Goal: Navigation & Orientation: Find specific page/section

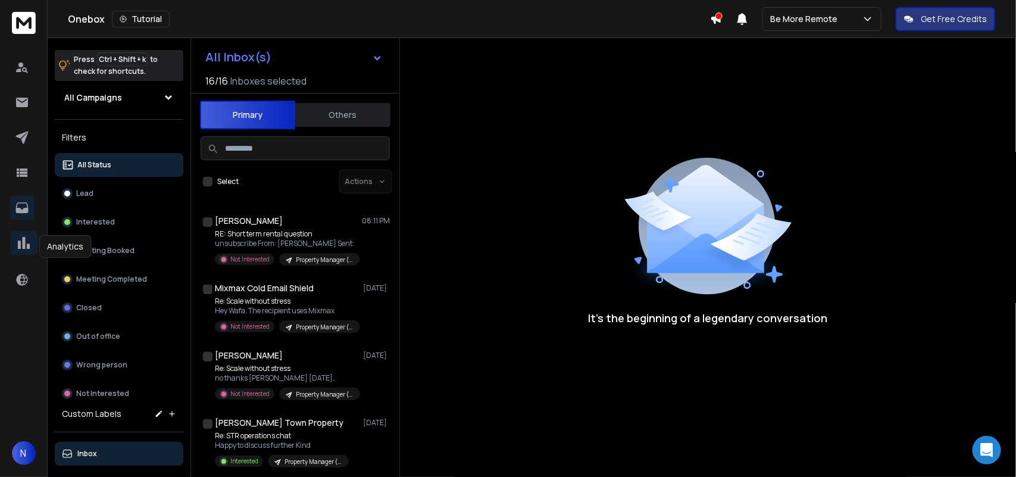
click at [27, 236] on link at bounding box center [23, 242] width 27 height 27
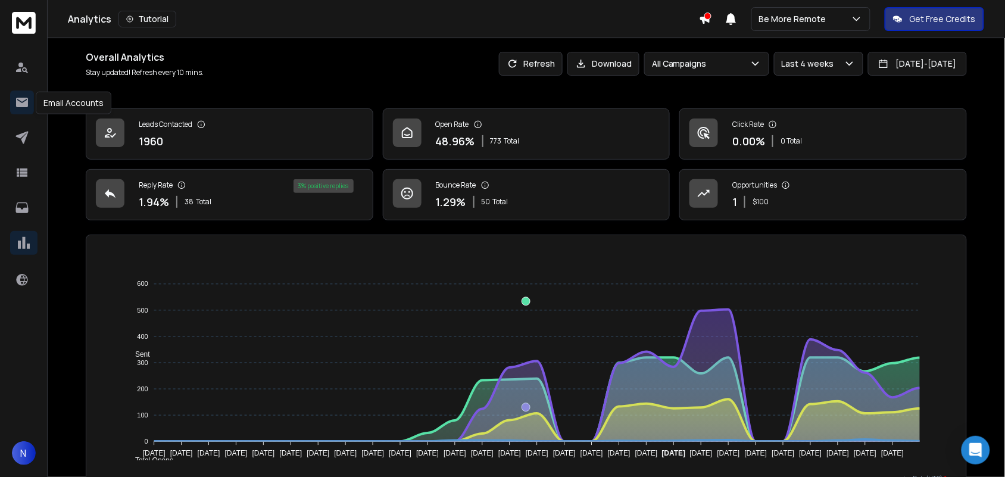
click at [23, 109] on icon at bounding box center [22, 102] width 14 height 14
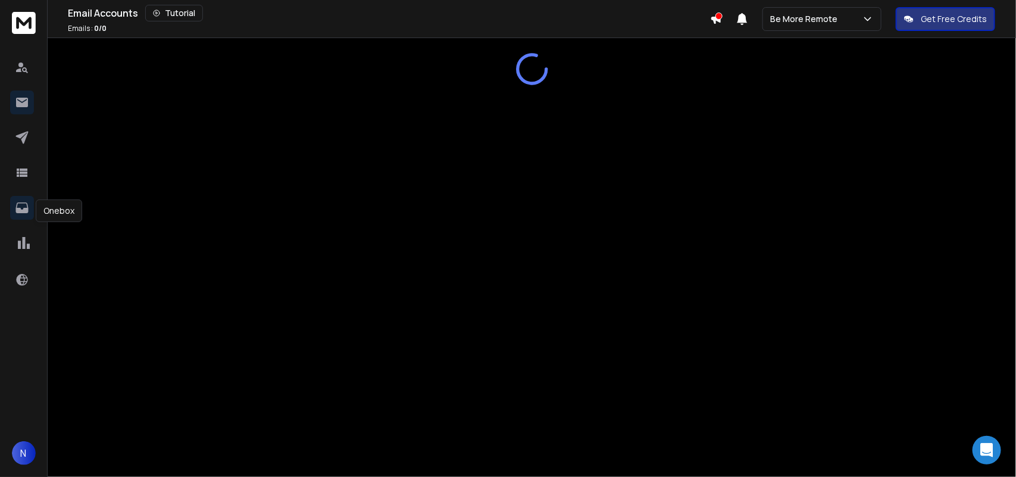
click at [25, 213] on icon at bounding box center [21, 207] width 13 height 11
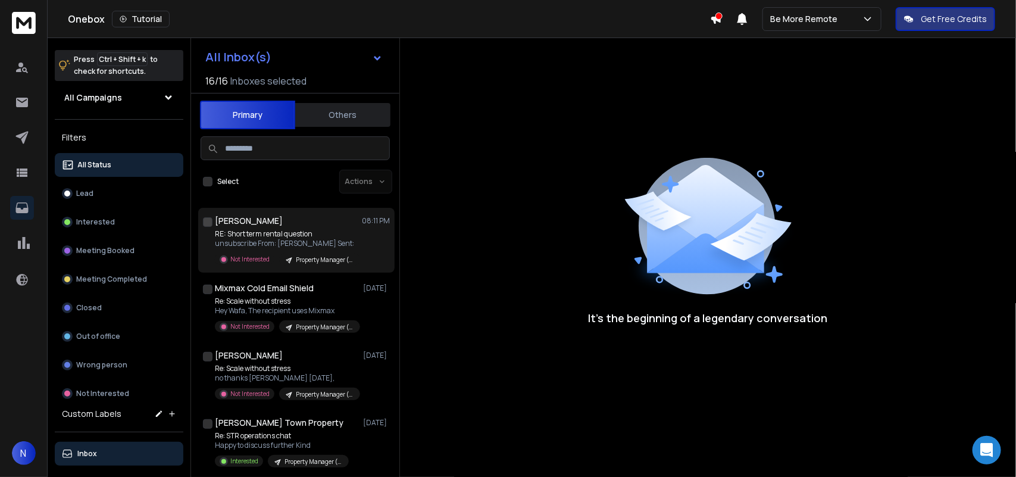
click at [345, 236] on p "RE: Short term rental question" at bounding box center [286, 234] width 143 height 10
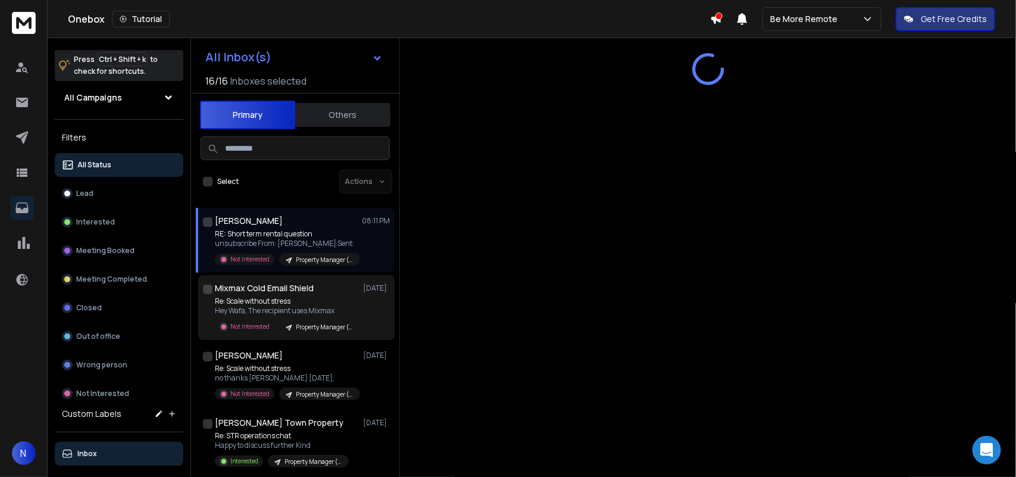
click at [343, 302] on p "Re: Scale without stress" at bounding box center [286, 301] width 143 height 10
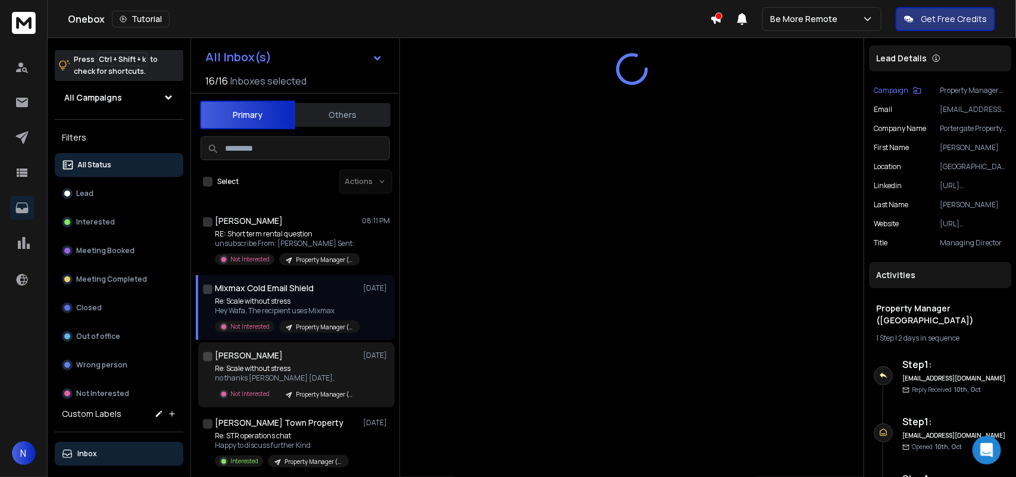
click at [344, 353] on div "Ceri Mort 09 Oct" at bounding box center [302, 355] width 175 height 12
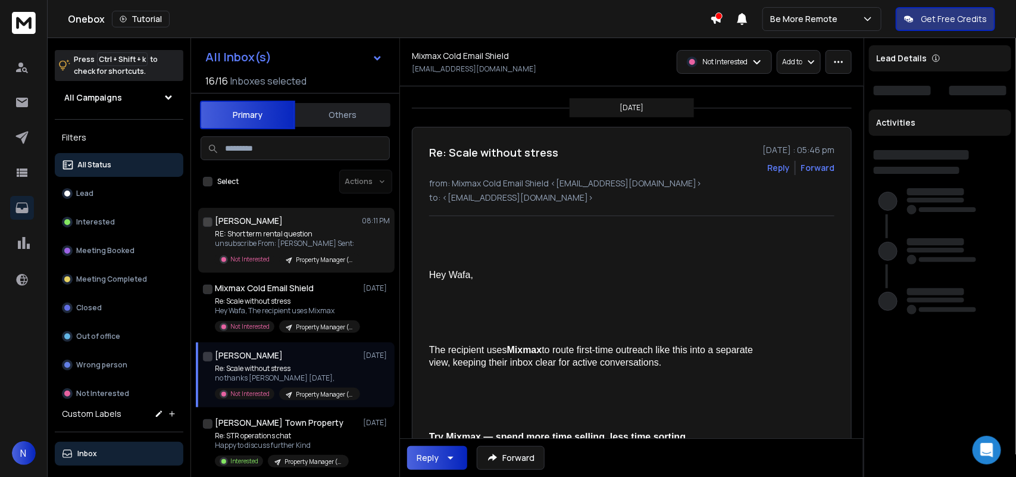
click at [333, 231] on p "RE: Short term rental question" at bounding box center [286, 234] width 143 height 10
